Goal: Task Accomplishment & Management: Use online tool/utility

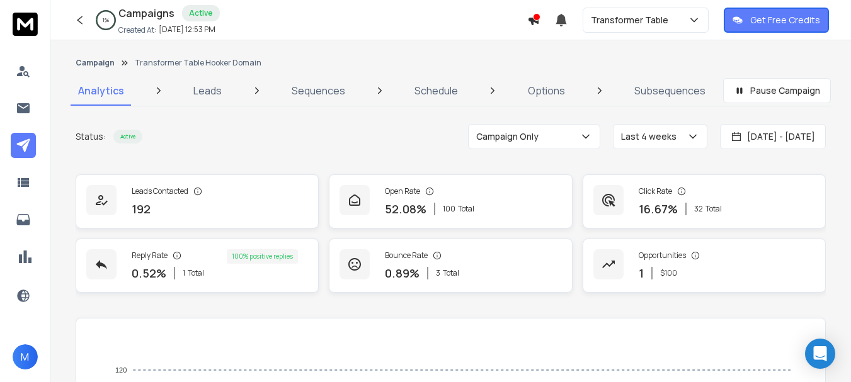
scroll to position [63, 0]
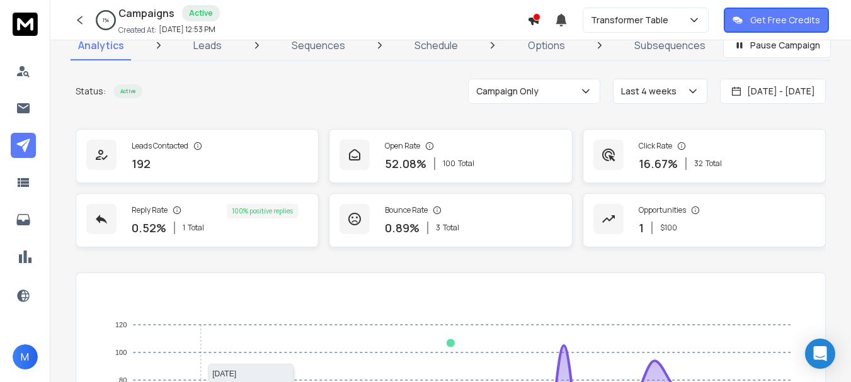
scroll to position [0, 0]
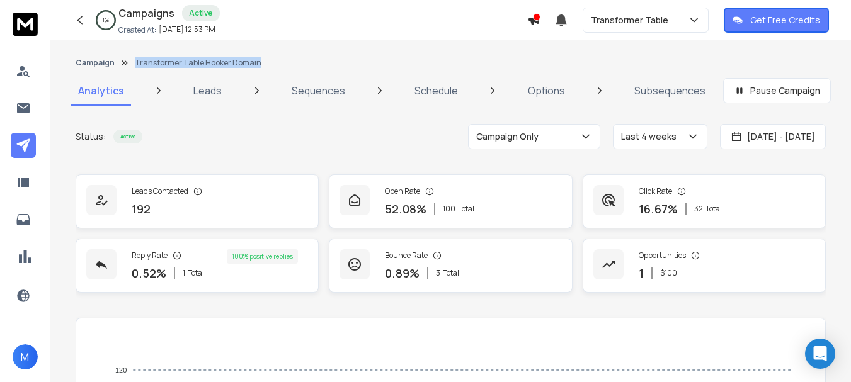
drag, startPoint x: 255, startPoint y: 65, endPoint x: 134, endPoint y: 68, distance: 121.0
click at [134, 68] on div "Campaign Transformer Table Hooker Domain" at bounding box center [451, 63] width 760 height 20
copy p "Transformer Table Hooker Domain"
click at [77, 24] on icon at bounding box center [79, 19] width 11 height 11
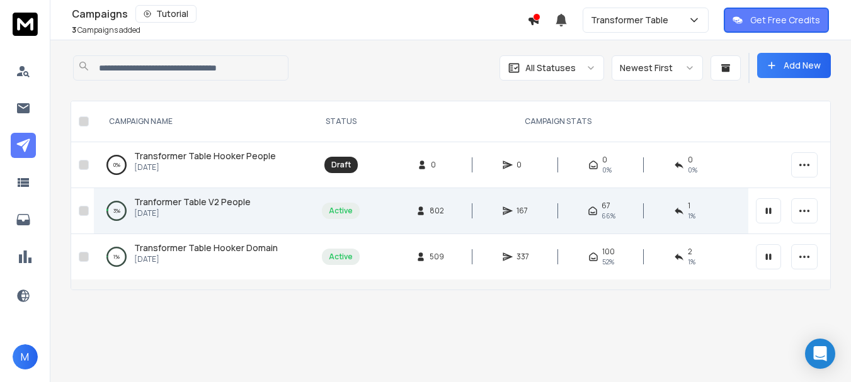
click at [221, 203] on span "Tranformer Table V2 People" at bounding box center [192, 202] width 117 height 12
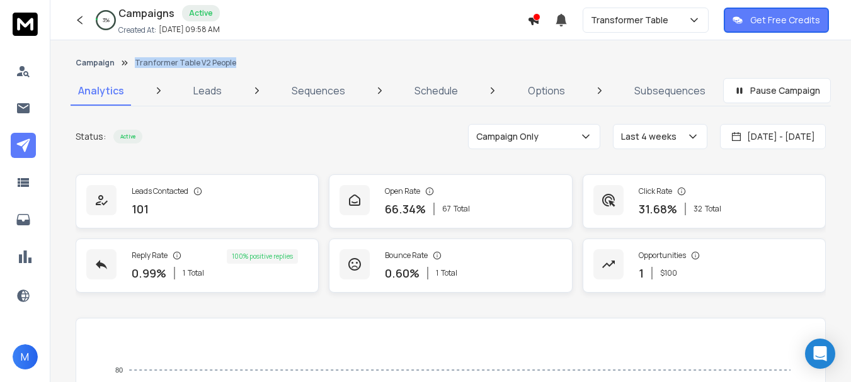
drag, startPoint x: 231, startPoint y: 62, endPoint x: 130, endPoint y: 67, distance: 101.0
click at [130, 67] on div "Campaign Tranformer Table V2 People" at bounding box center [451, 63] width 750 height 10
copy p "Tranformer Table V2 People"
